Goal: Navigation & Orientation: Understand site structure

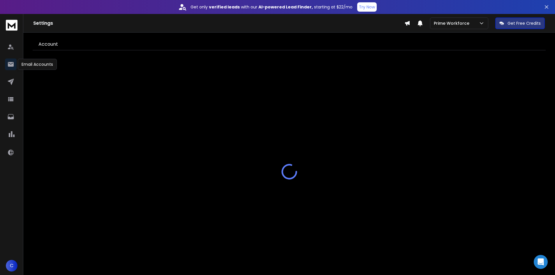
click at [12, 64] on icon at bounding box center [11, 64] width 6 height 5
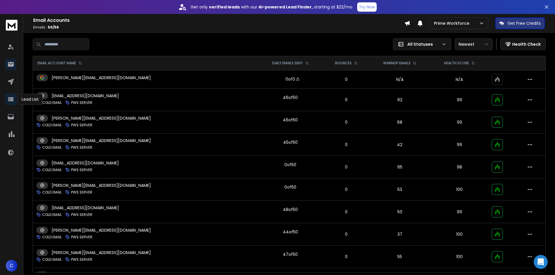
click at [13, 100] on icon at bounding box center [10, 99] width 5 height 4
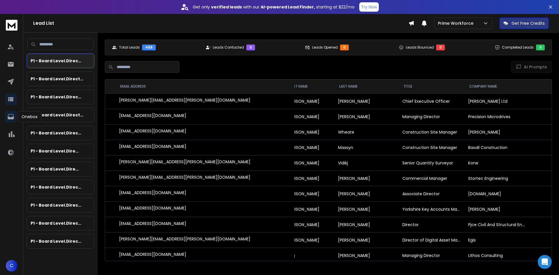
click at [8, 114] on icon at bounding box center [10, 116] width 7 height 7
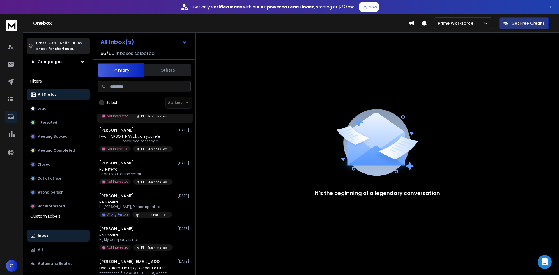
scroll to position [58, 0]
